Goal: Communication & Community: Answer question/provide support

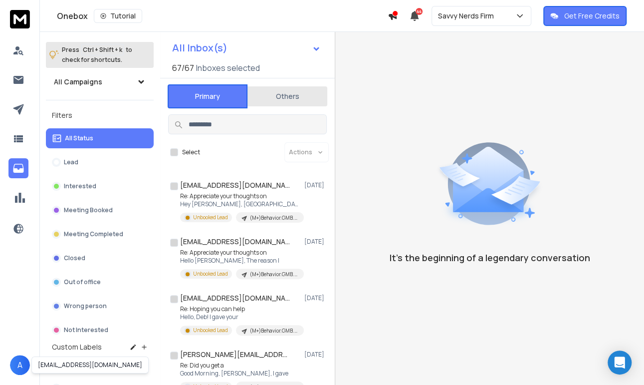
click at [17, 371] on span "A" at bounding box center [20, 365] width 20 height 20
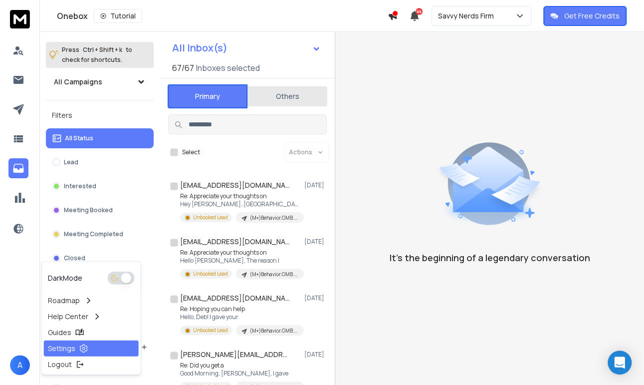
click at [61, 354] on div "Settings" at bounding box center [91, 348] width 95 height 16
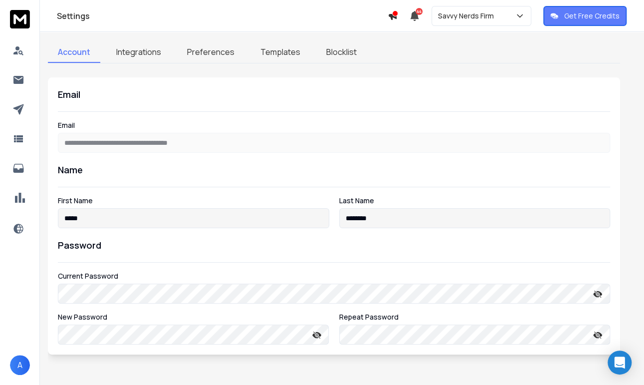
click at [343, 43] on link "Blocklist" at bounding box center [341, 52] width 50 height 21
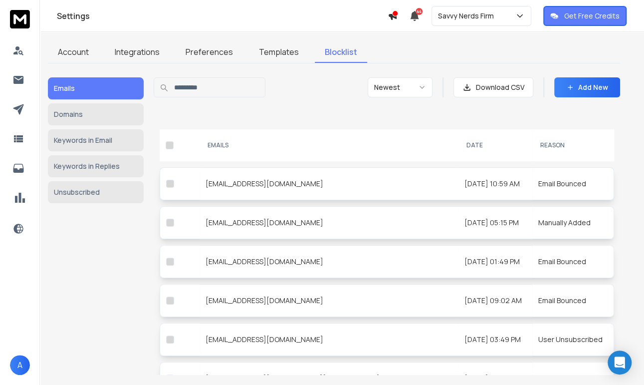
click at [591, 87] on p "Add New" at bounding box center [593, 87] width 30 height 10
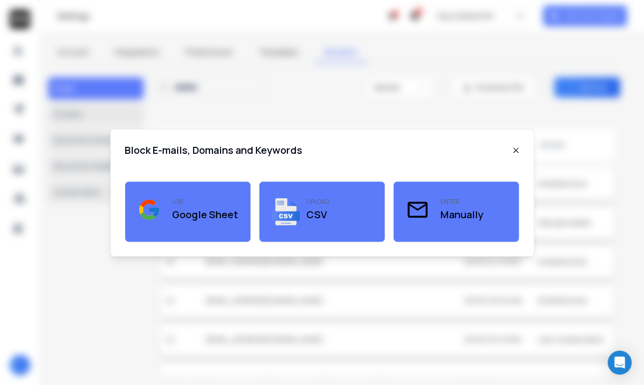
click at [451, 214] on h3 "Manually" at bounding box center [461, 215] width 43 height 14
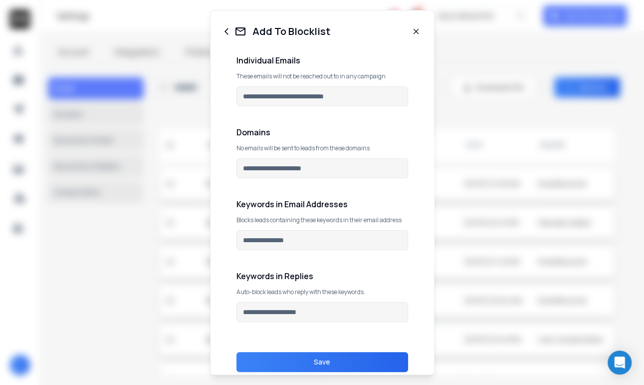
click at [304, 91] on input at bounding box center [322, 96] width 172 height 20
paste input "**********"
type input "**********"
click at [299, 366] on button "Save" at bounding box center [322, 362] width 172 height 20
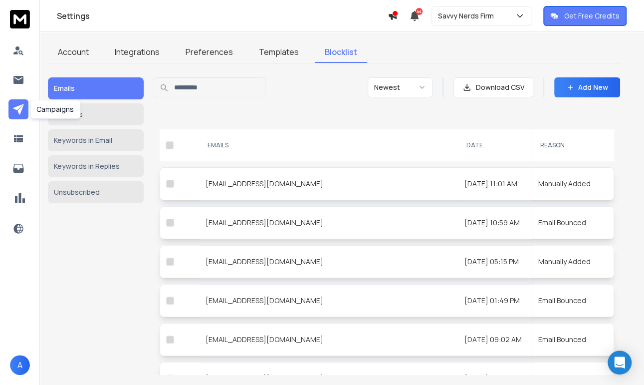
click at [24, 111] on link at bounding box center [18, 109] width 20 height 20
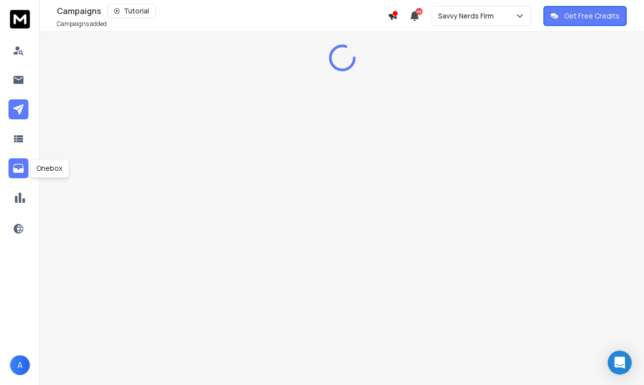
click at [20, 170] on icon at bounding box center [18, 168] width 10 height 9
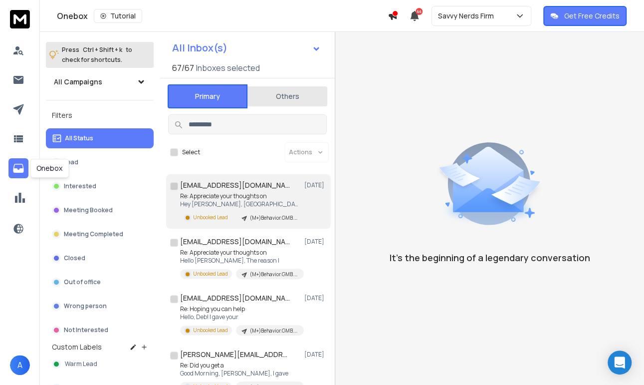
click at [279, 182] on h1 "[EMAIL_ADDRESS][DOMAIN_NAME]" at bounding box center [235, 185] width 110 height 10
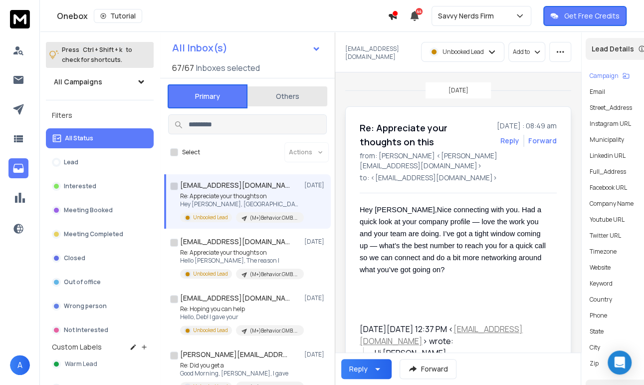
click at [461, 241] on div "Hey Channa, Nice connecting with you. Had a quick look at your company profile …" at bounding box center [454, 239] width 189 height 72
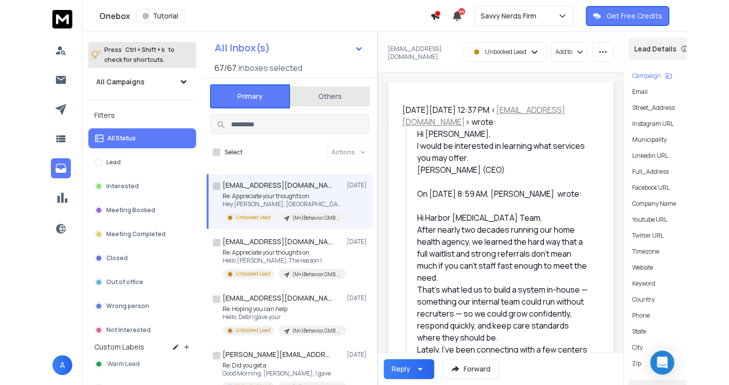
scroll to position [215, 0]
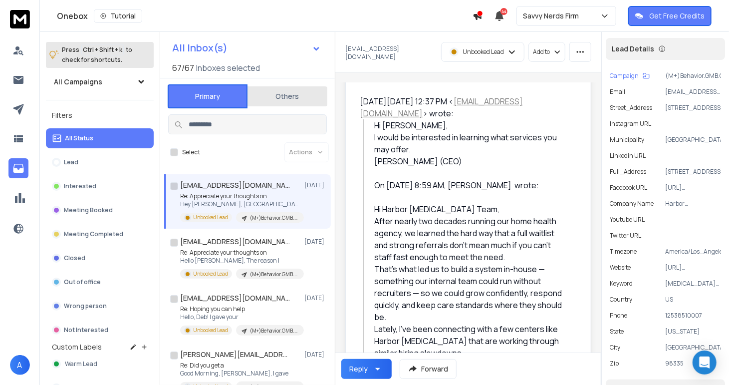
click at [643, 316] on p "12538510007" at bounding box center [693, 315] width 56 height 8
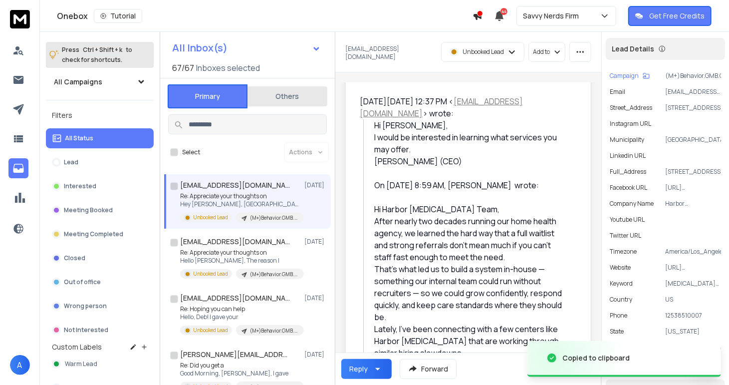
click at [445, 222] on div "After nearly two decades running our home health agency, we learned the hard wa…" at bounding box center [472, 239] width 195 height 48
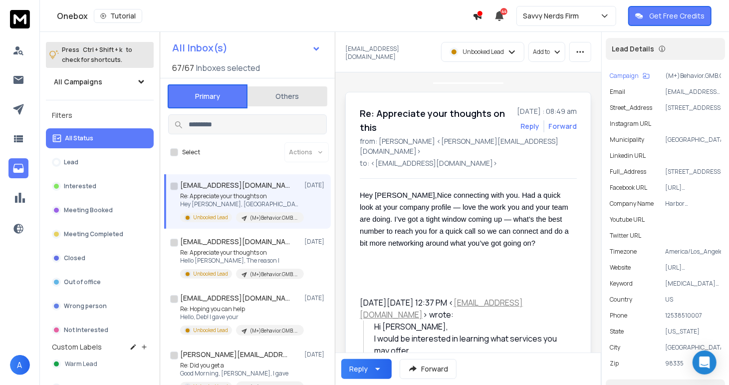
scroll to position [7, 0]
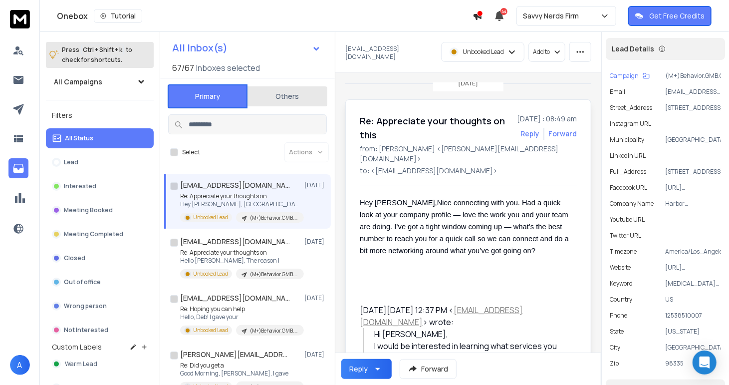
click at [519, 209] on div "Hey Channa, Nice connecting with you. Had a quick look at your company profile …" at bounding box center [464, 226] width 209 height 60
click at [538, 225] on span "Nice connecting with you. Had a quick look at your company profile — love the w…" at bounding box center [465, 227] width 211 height 56
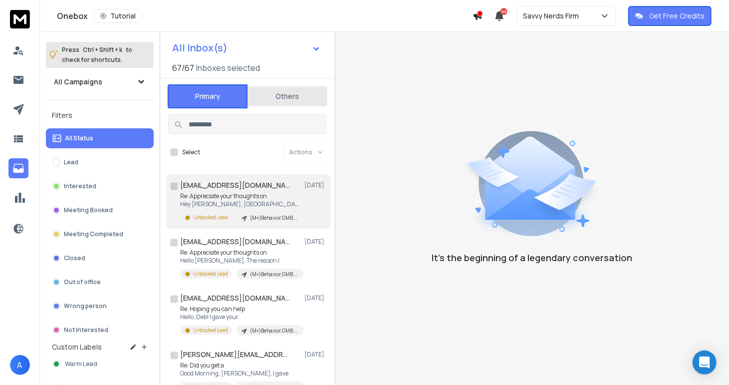
click at [248, 192] on p "Re: Appreciate your thoughts on" at bounding box center [240, 196] width 120 height 8
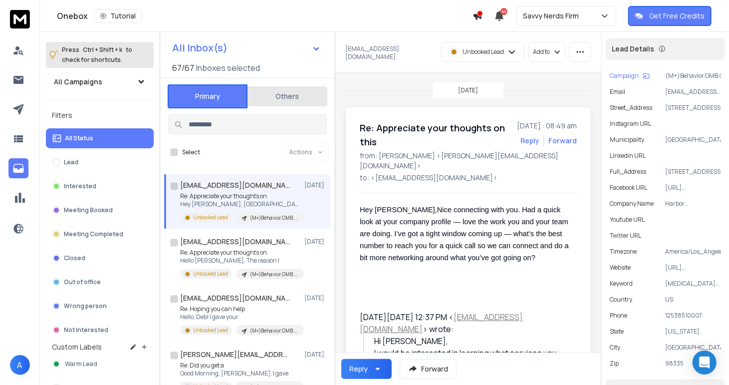
scroll to position [86, 0]
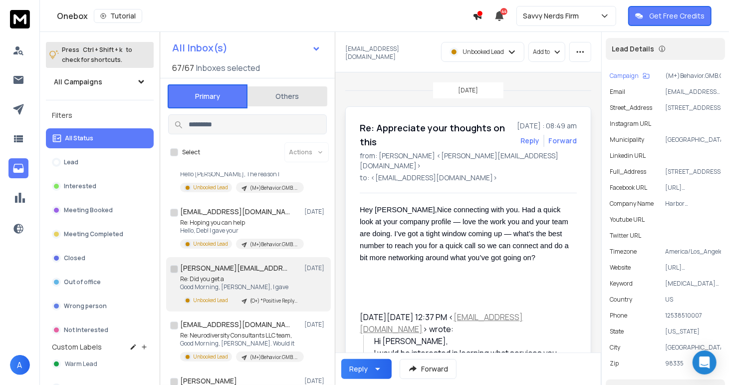
click at [255, 265] on h1 "[PERSON_NAME][EMAIL_ADDRESS][DOMAIN_NAME]" at bounding box center [235, 268] width 110 height 10
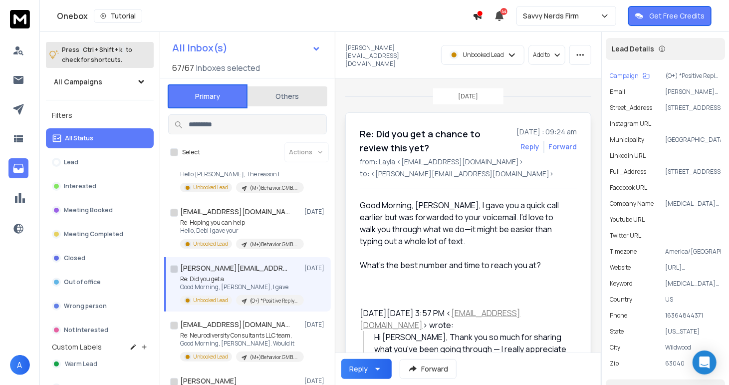
drag, startPoint x: 360, startPoint y: 197, endPoint x: 553, endPoint y: 261, distance: 204.1
copy div "Good Morning, Amanda, I gave you a quick call earlier but was forwarded to your…"
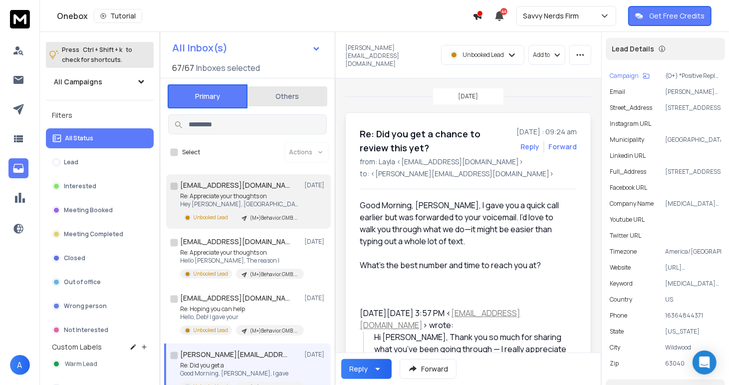
click at [235, 191] on div "cbeckman@harborspeech.com 11 Oct Re: Appreciate your thoughts on Hey Channa, Ni…" at bounding box center [253, 201] width 147 height 42
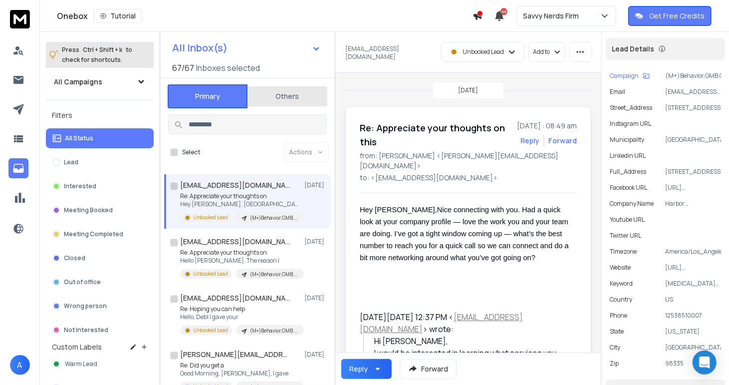
click at [350, 367] on div "Reply" at bounding box center [358, 369] width 18 height 10
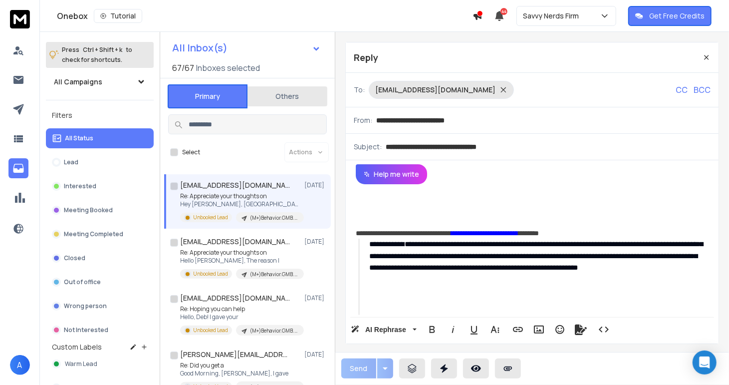
click at [367, 202] on div at bounding box center [532, 199] width 353 height 11
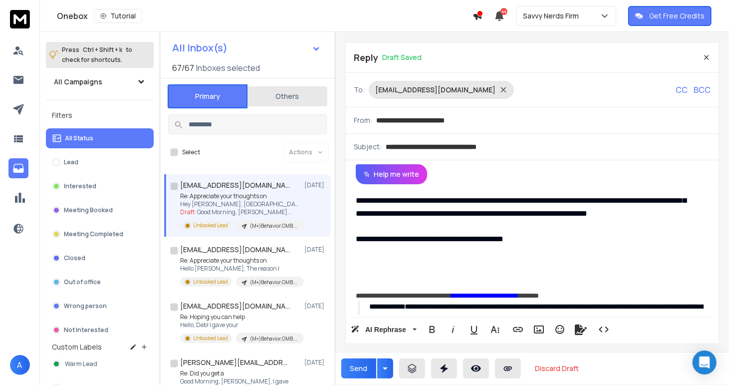
click at [440, 203] on div "**********" at bounding box center [526, 206] width 340 height 25
click at [359, 369] on button "Send" at bounding box center [358, 368] width 35 height 20
